Goal: Information Seeking & Learning: Check status

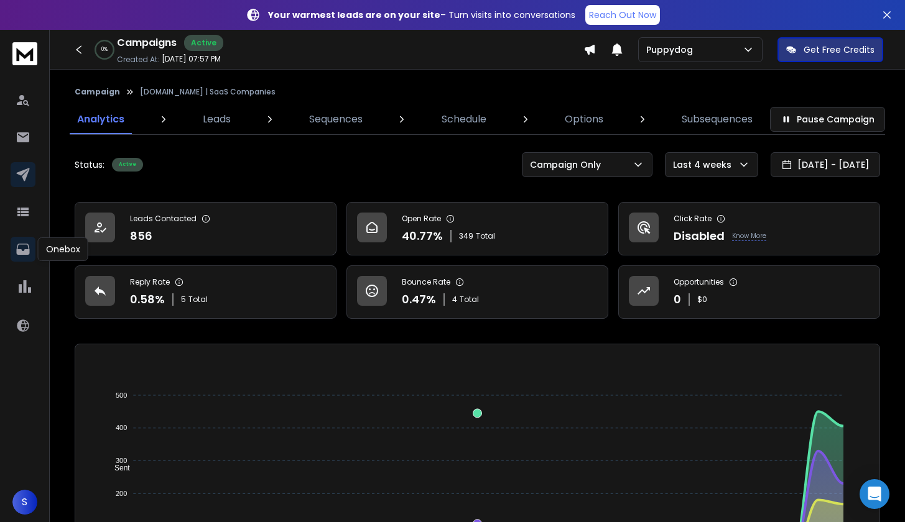
click at [25, 250] on icon at bounding box center [22, 249] width 13 height 11
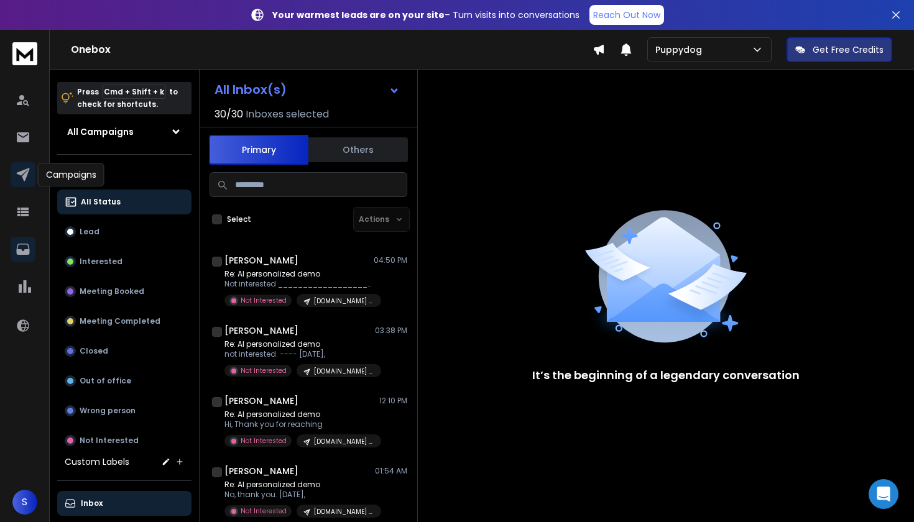
click at [21, 180] on icon at bounding box center [23, 174] width 15 height 15
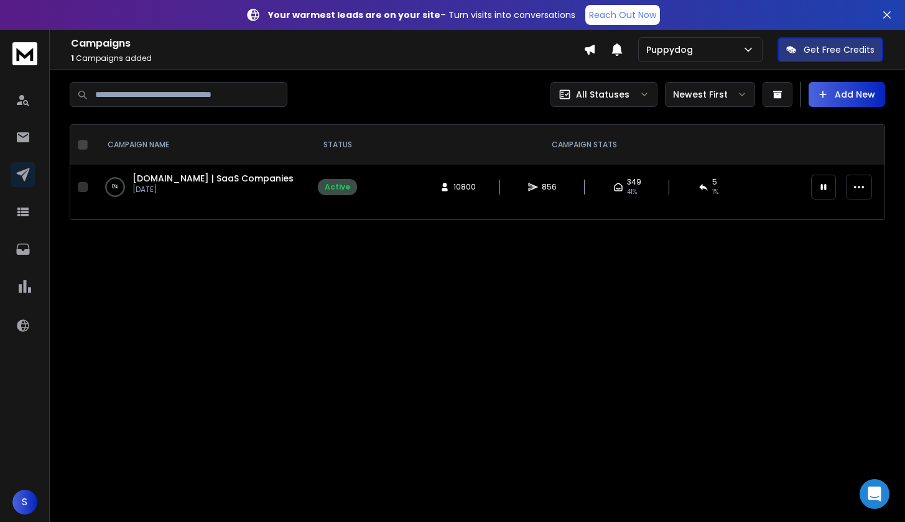
click at [426, 199] on td "10800 856 349 41 % 5 1 %" at bounding box center [583, 187] width 439 height 45
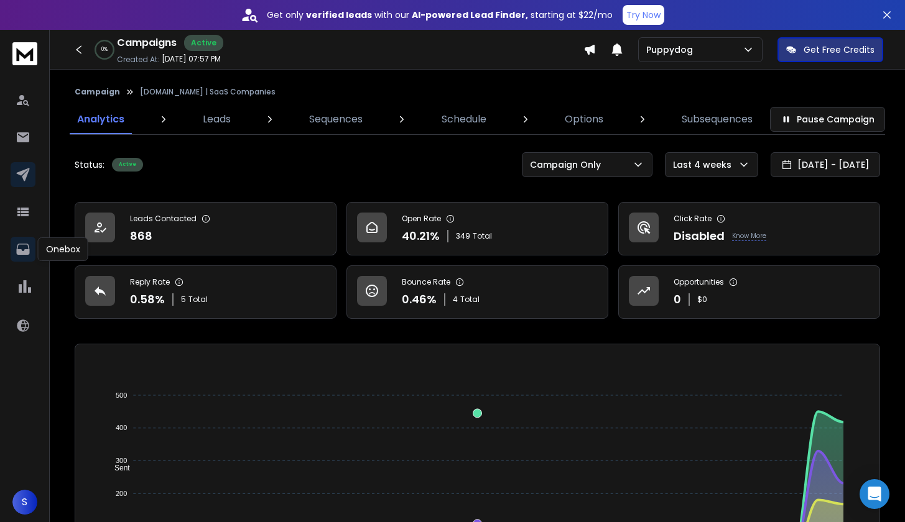
click at [18, 247] on icon at bounding box center [23, 249] width 15 height 15
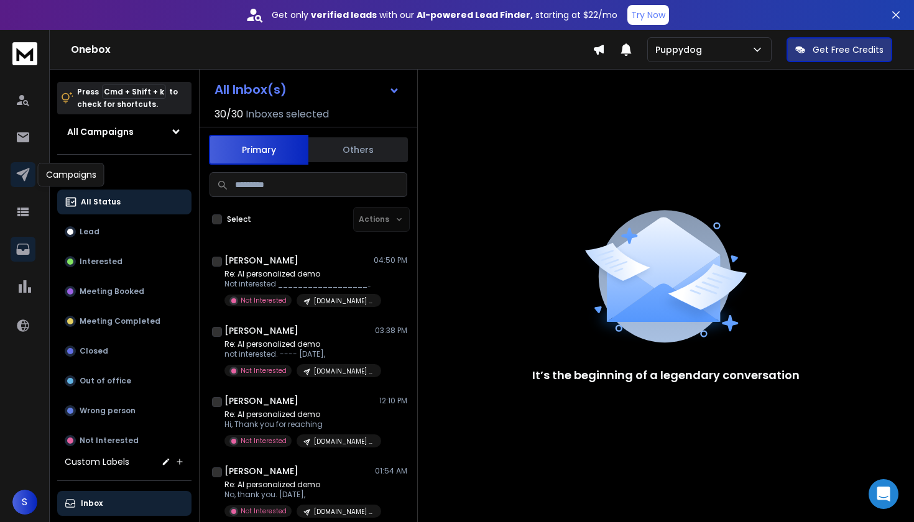
click at [19, 179] on icon at bounding box center [23, 174] width 15 height 15
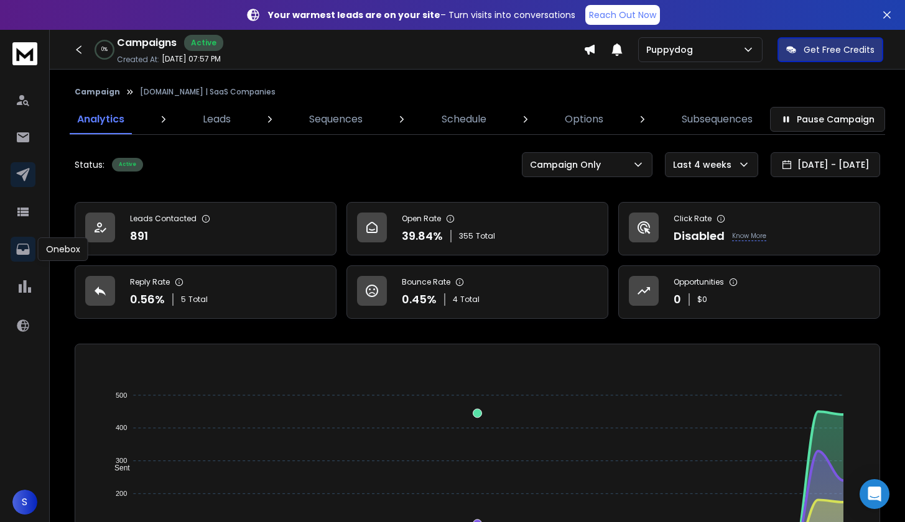
click at [25, 253] on icon at bounding box center [22, 249] width 13 height 11
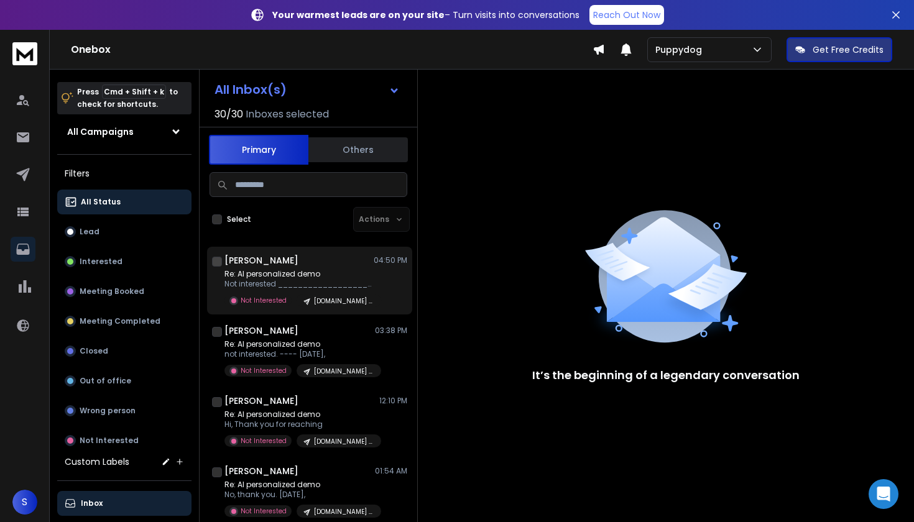
click at [302, 269] on p "Re: AI personalized demo" at bounding box center [299, 274] width 149 height 10
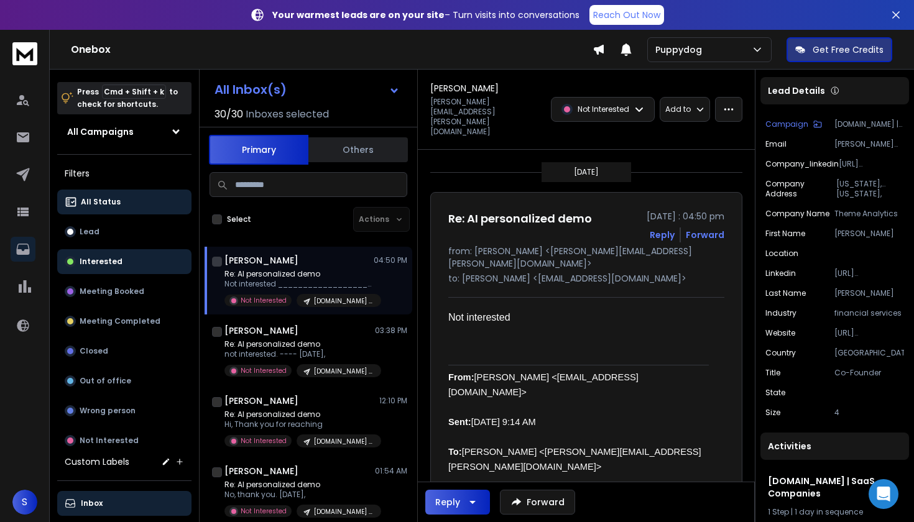
click at [75, 261] on span at bounding box center [70, 261] width 11 height 11
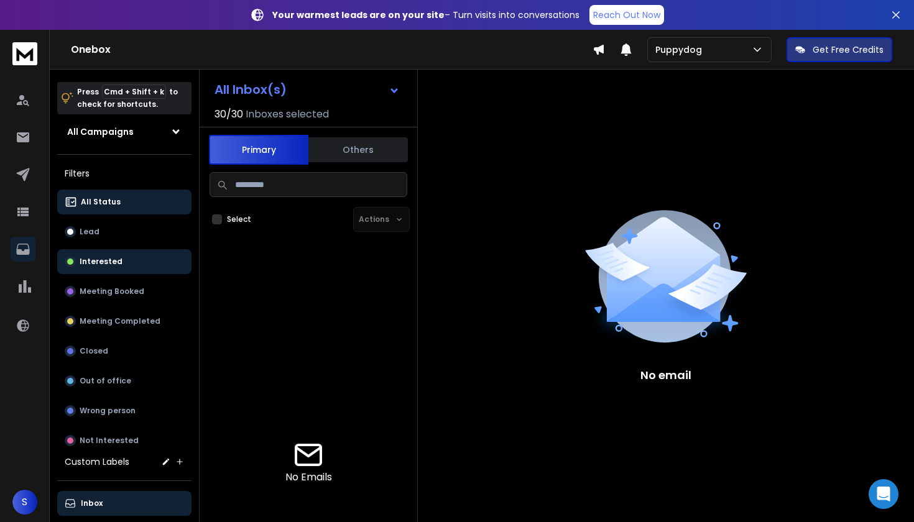
click at [79, 208] on button "All Status" at bounding box center [124, 202] width 134 height 25
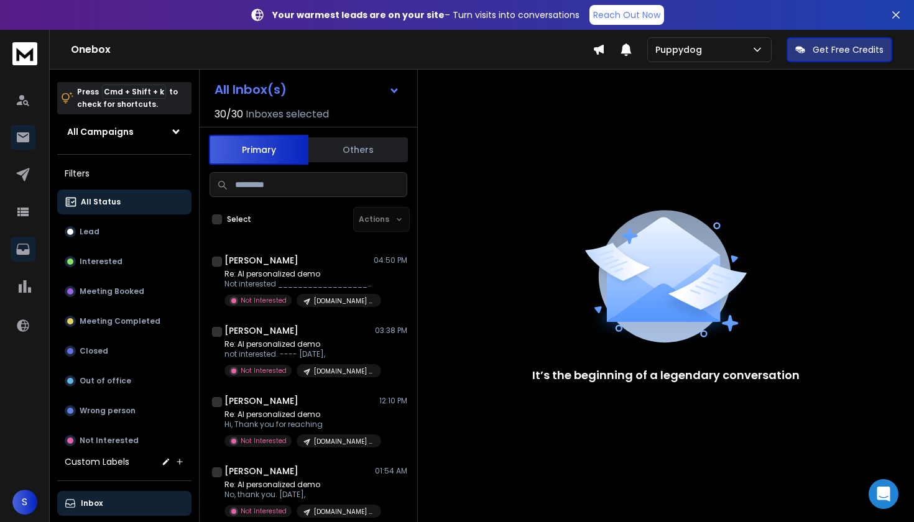
click at [30, 148] on link at bounding box center [23, 137] width 25 height 25
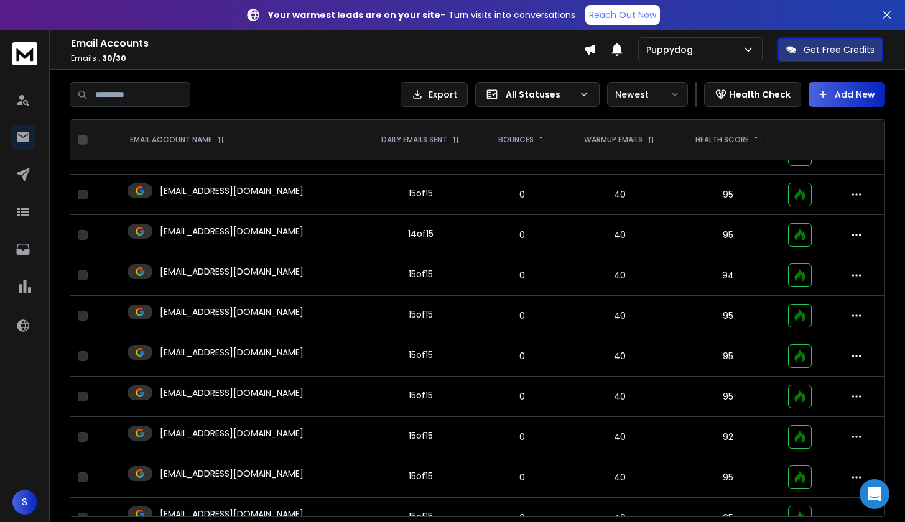
scroll to position [866, 0]
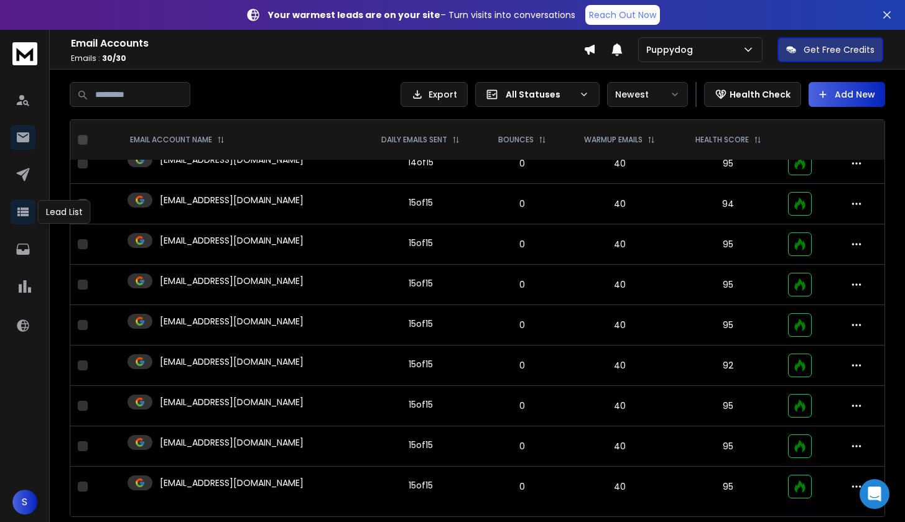
click at [26, 207] on icon at bounding box center [23, 212] width 15 height 15
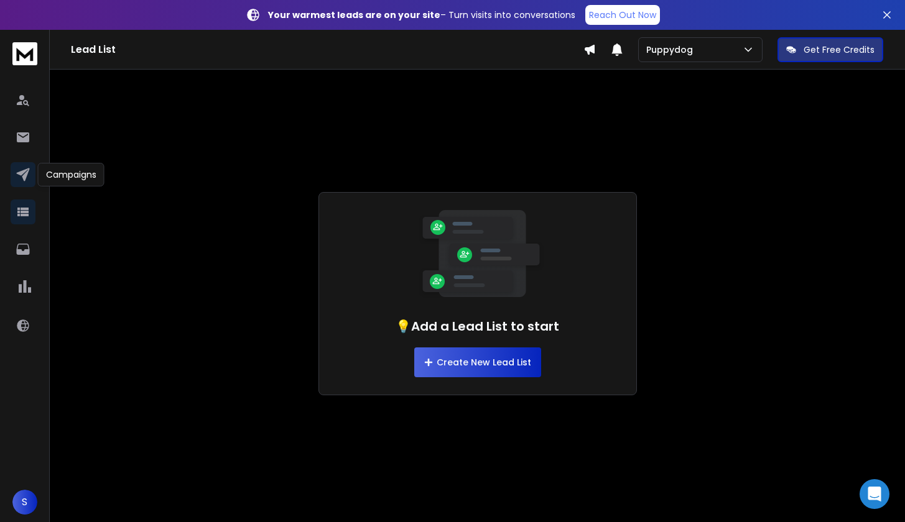
click at [28, 180] on icon at bounding box center [23, 174] width 15 height 15
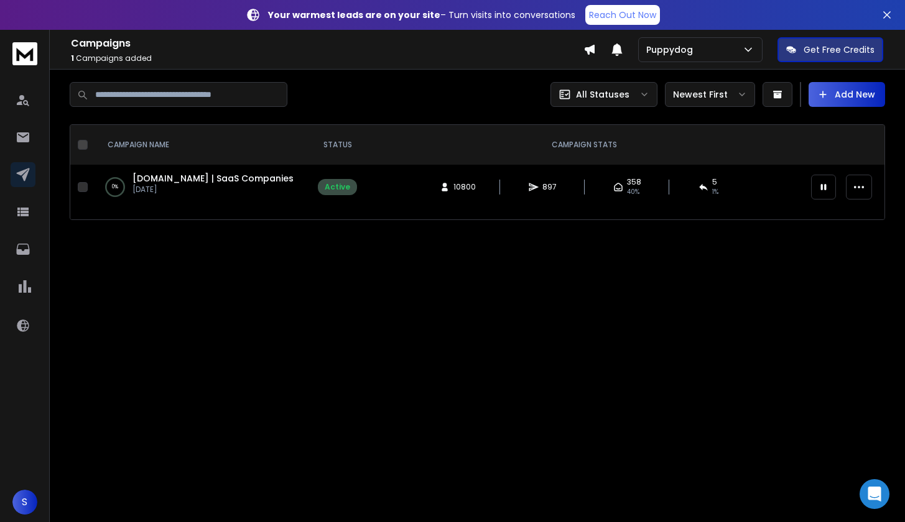
click at [445, 193] on div "10800 897 358 40 % 5 1 %" at bounding box center [584, 187] width 311 height 20
